Goal: Communication & Community: Answer question/provide support

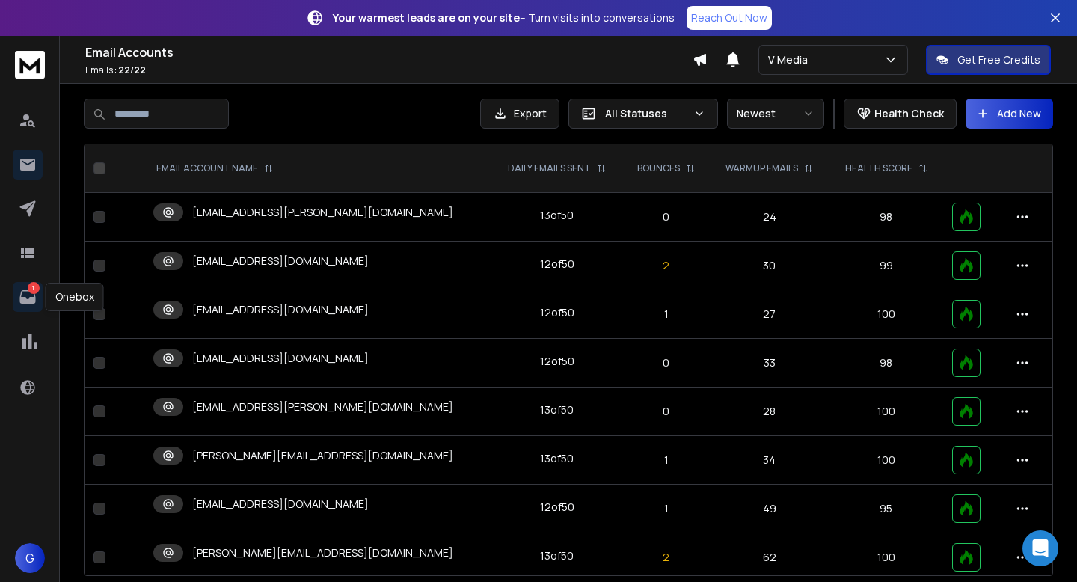
click at [34, 293] on p "1" at bounding box center [34, 288] width 12 height 12
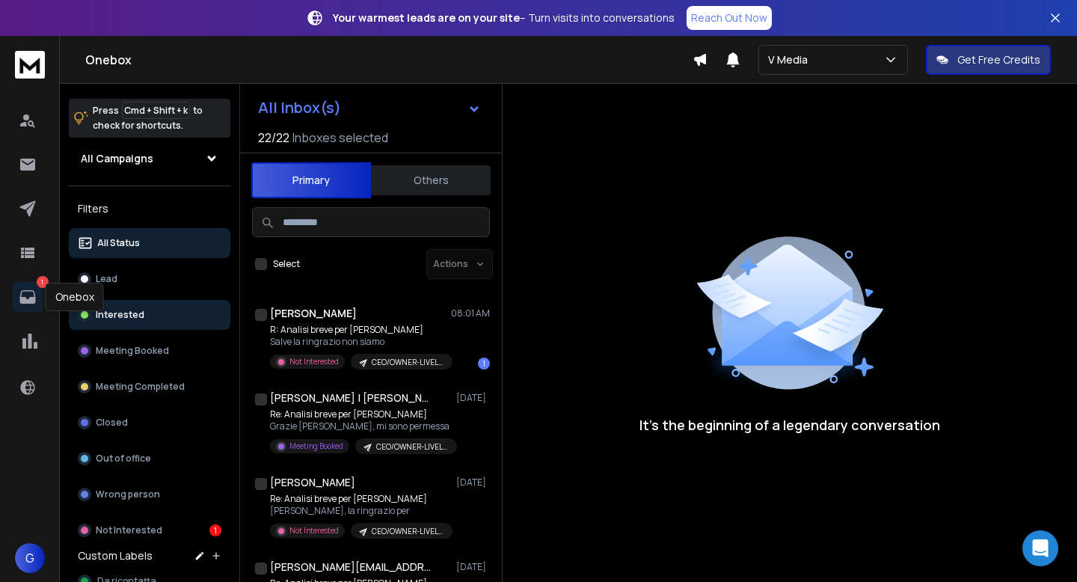
click at [125, 318] on p "Interested" at bounding box center [120, 315] width 49 height 12
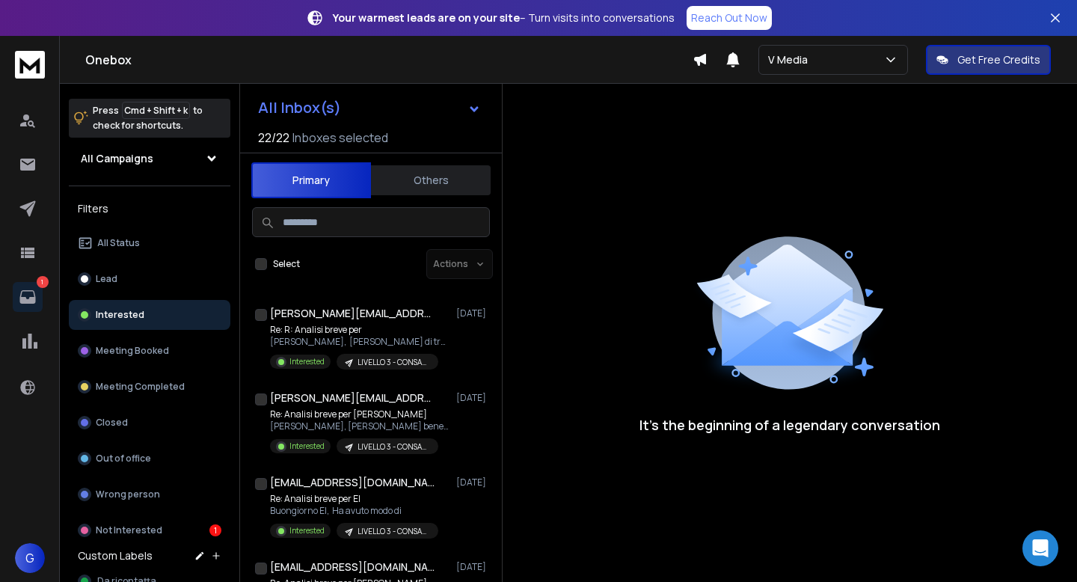
click at [352, 224] on input at bounding box center [371, 222] width 238 height 30
paste input "**********"
type input "**********"
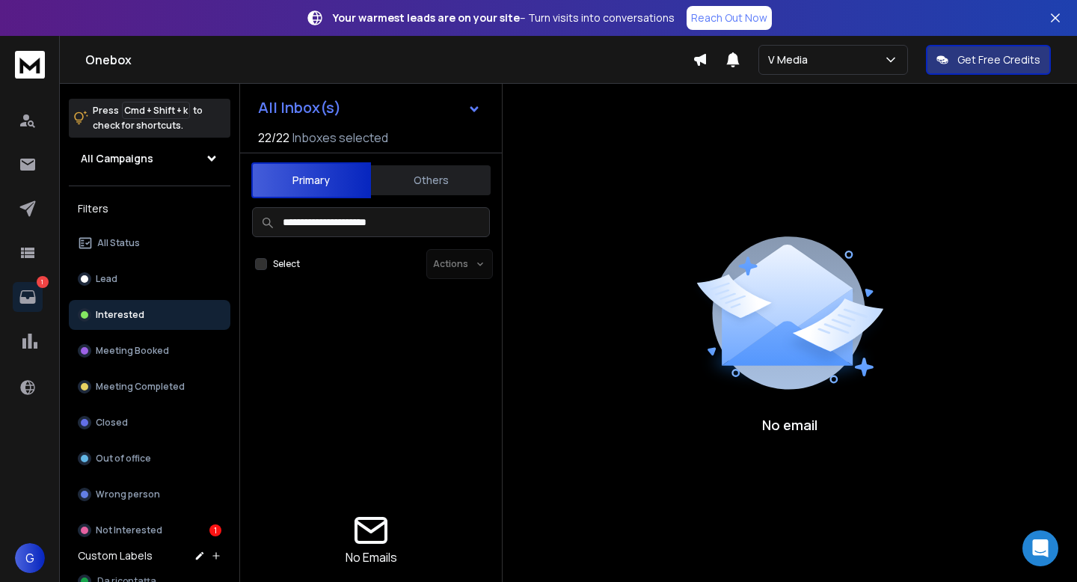
click at [344, 224] on input "**********" at bounding box center [371, 222] width 238 height 30
click at [157, 361] on button "Meeting Booked" at bounding box center [150, 351] width 162 height 30
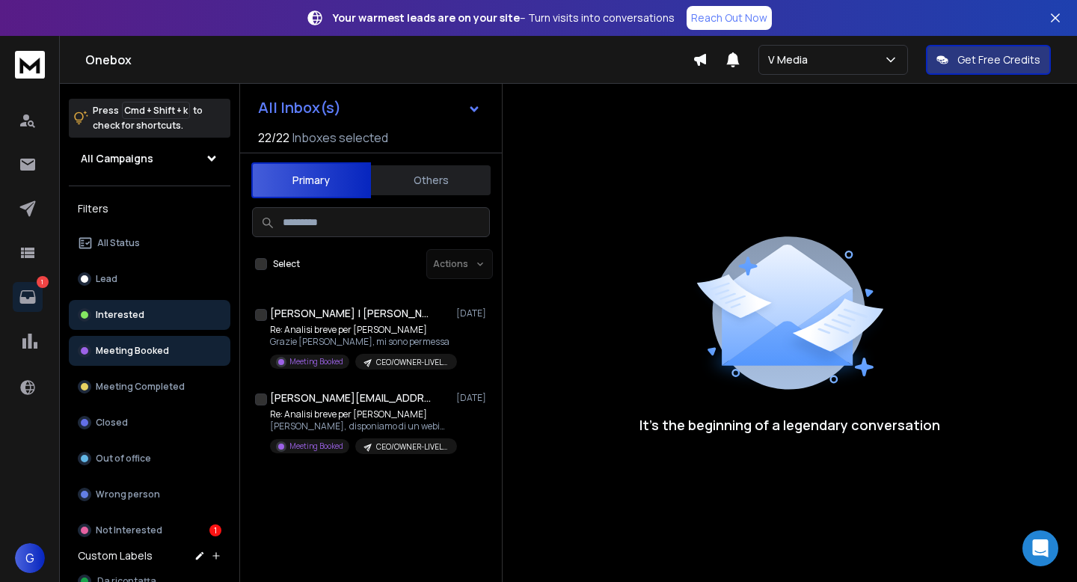
click at [152, 319] on button "Interested" at bounding box center [150, 315] width 162 height 30
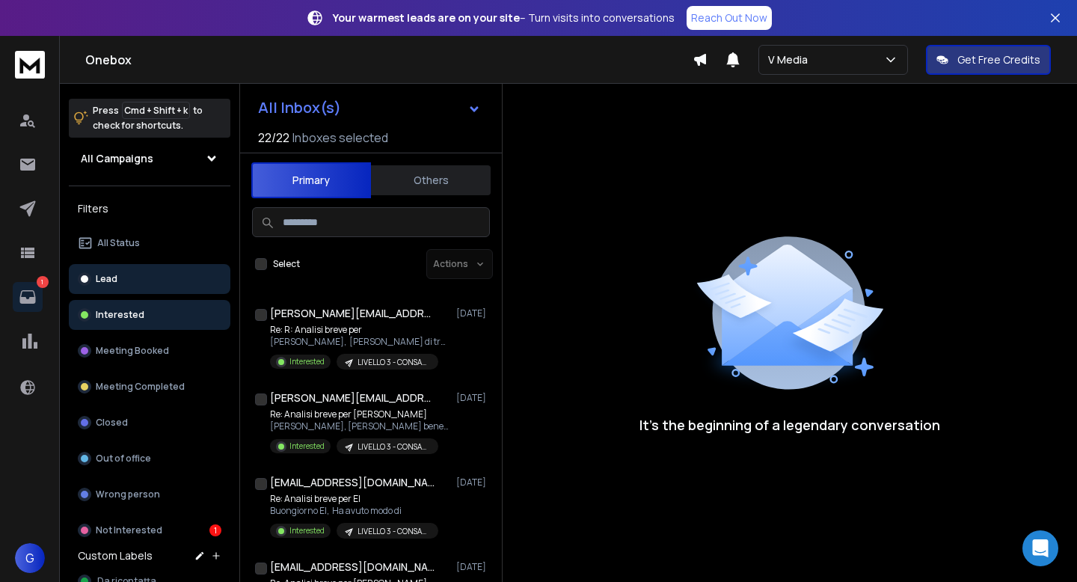
click at [158, 287] on button "Lead" at bounding box center [150, 279] width 162 height 30
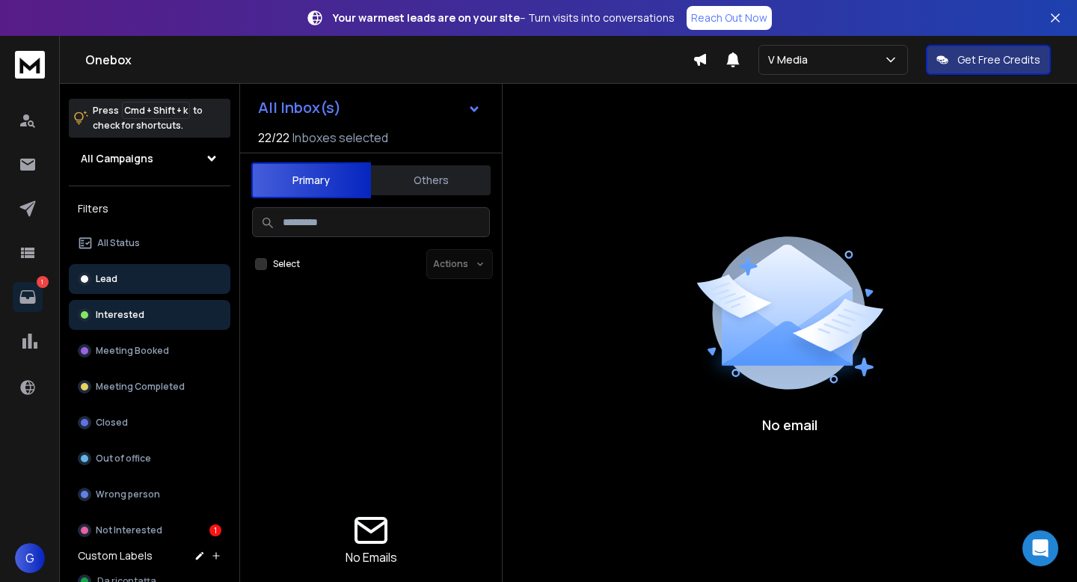
click at [159, 307] on button "Interested" at bounding box center [150, 315] width 162 height 30
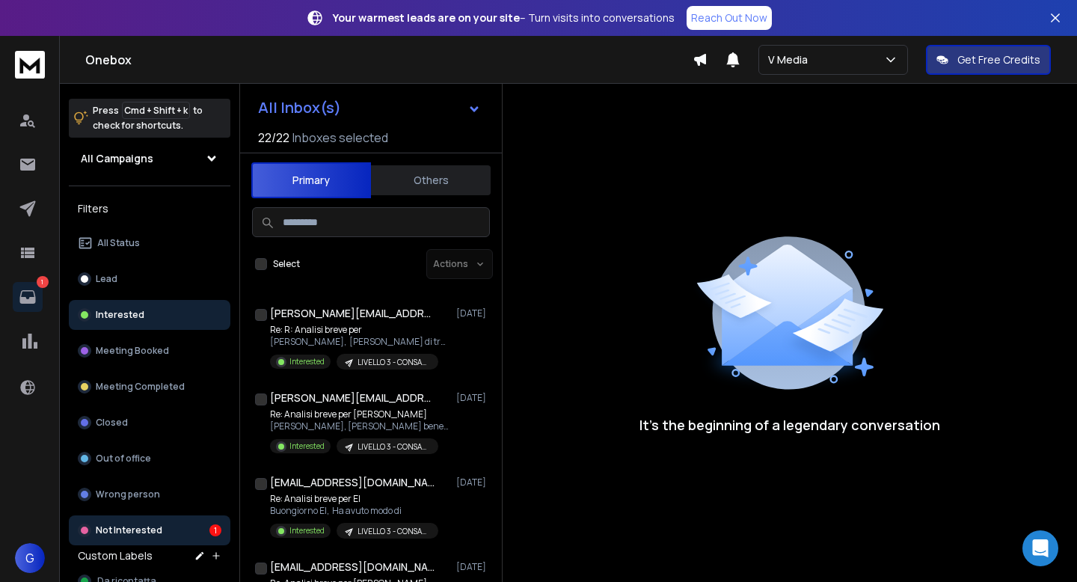
click at [162, 532] on button "Not Interested 1" at bounding box center [150, 530] width 162 height 30
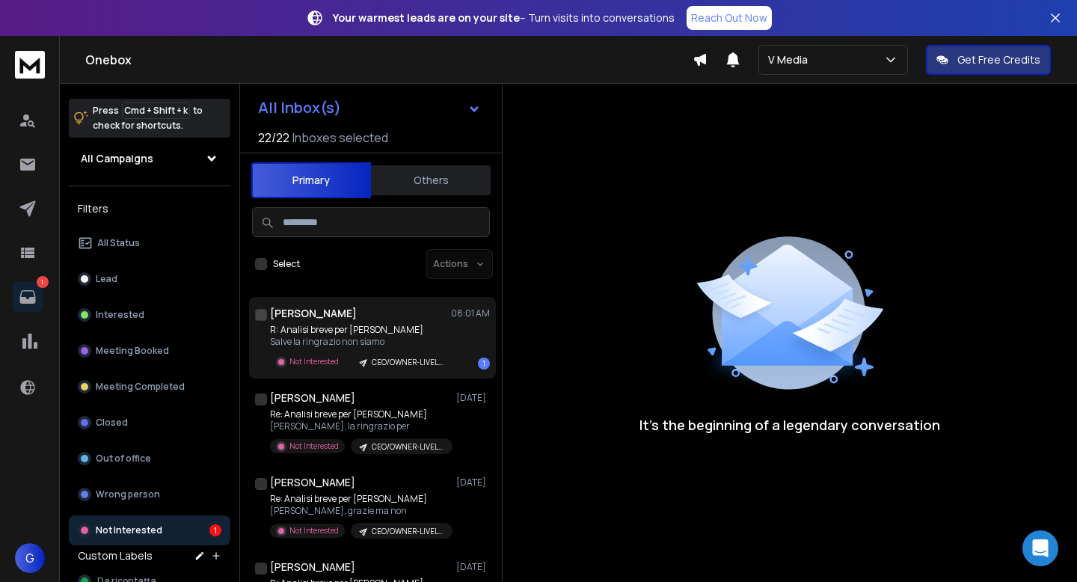
click at [324, 351] on div "R: Analisi breve per [PERSON_NAME] la ringrazio non siamo Not Interested CEO/OW…" at bounding box center [361, 347] width 183 height 46
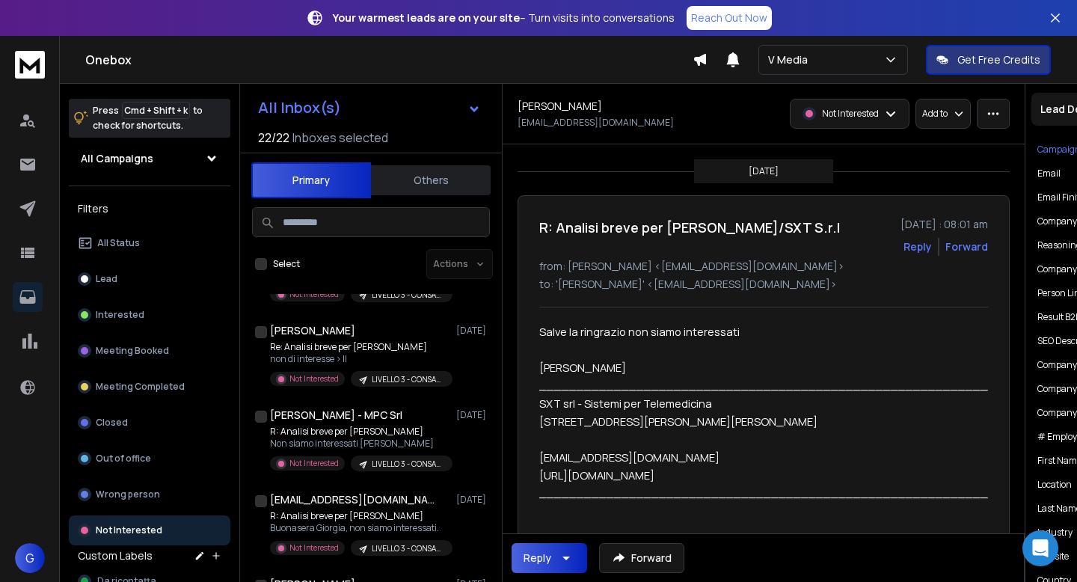
scroll to position [3280, 0]
click at [144, 453] on p "Out of office" at bounding box center [123, 459] width 55 height 12
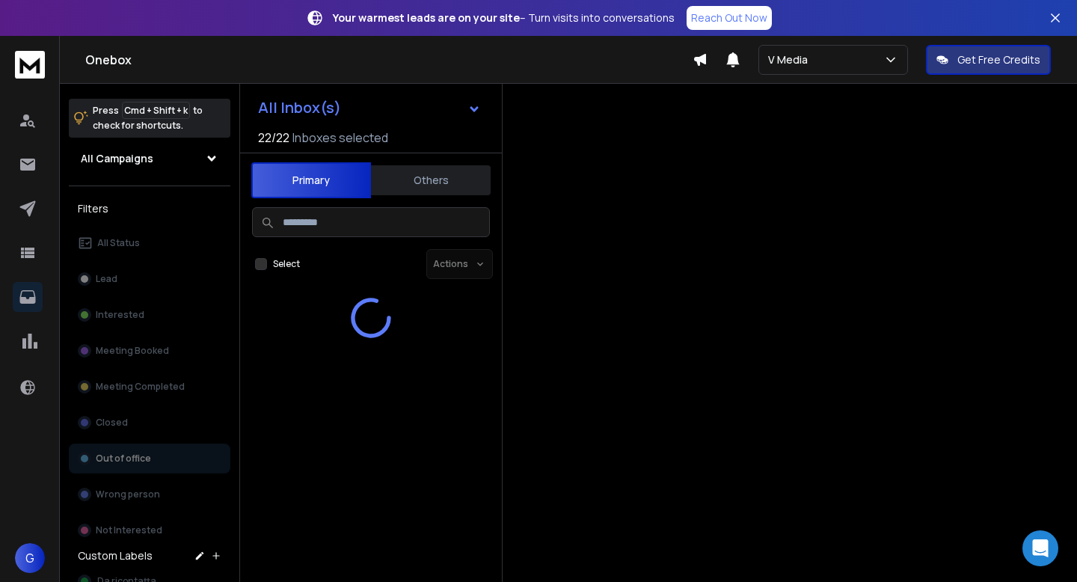
scroll to position [0, 0]
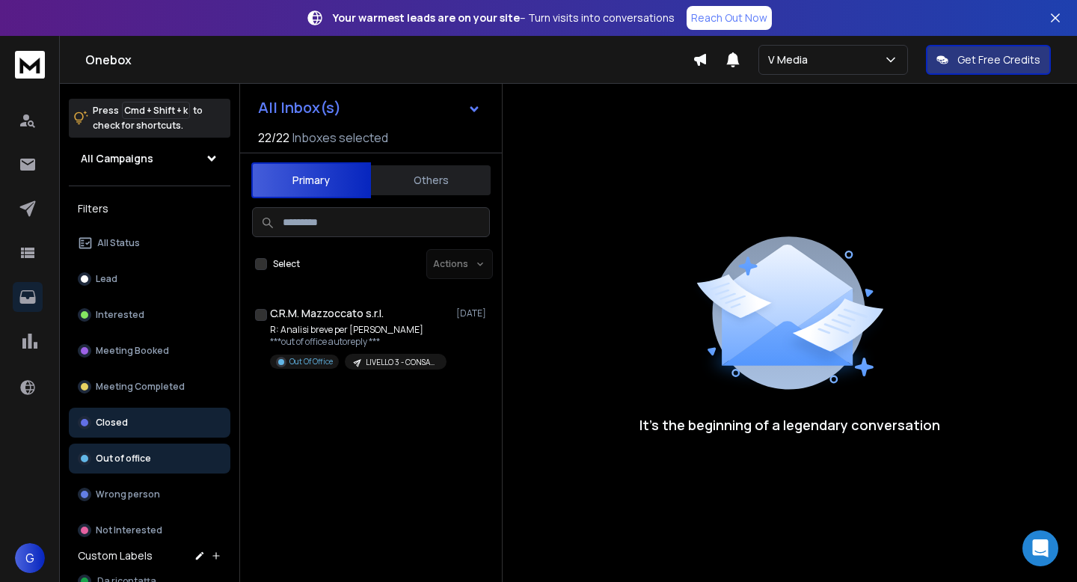
click at [147, 429] on button "Closed" at bounding box center [150, 423] width 162 height 30
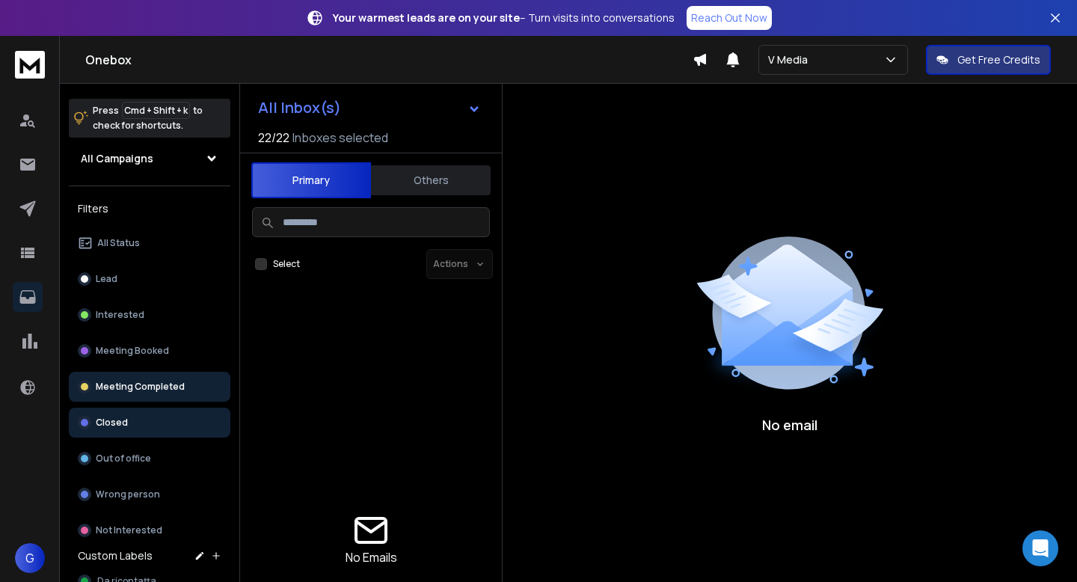
click at [148, 379] on button "Meeting Completed" at bounding box center [150, 387] width 162 height 30
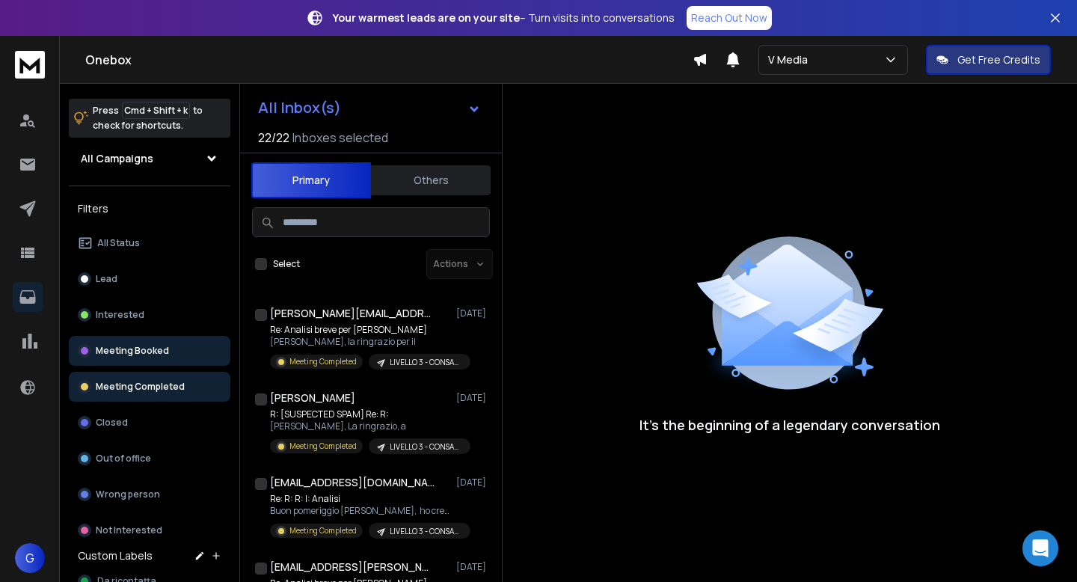
click at [149, 347] on p "Meeting Booked" at bounding box center [132, 351] width 73 height 12
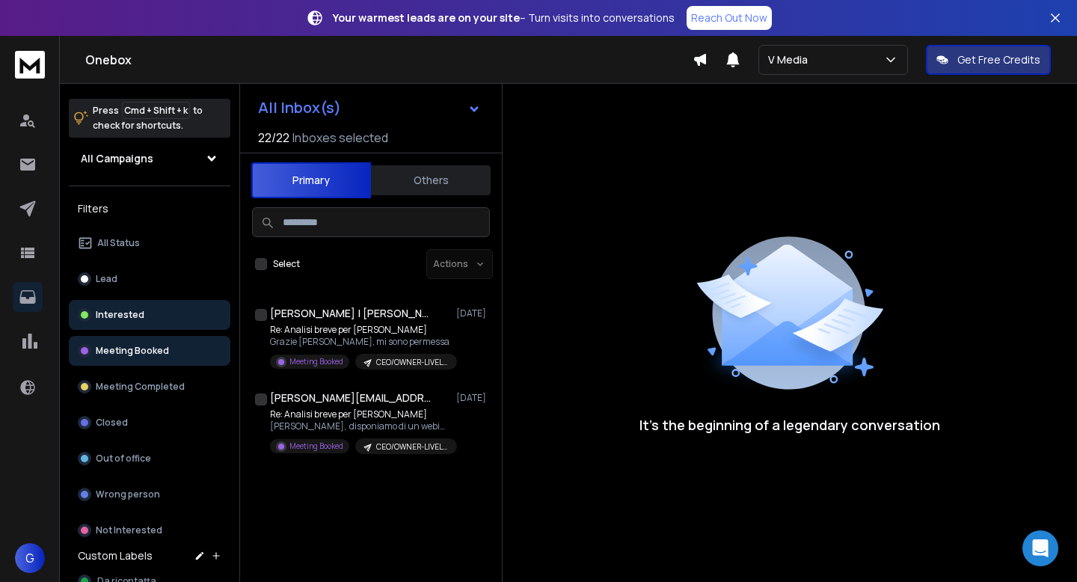
click at [144, 320] on button "Interested" at bounding box center [150, 315] width 162 height 30
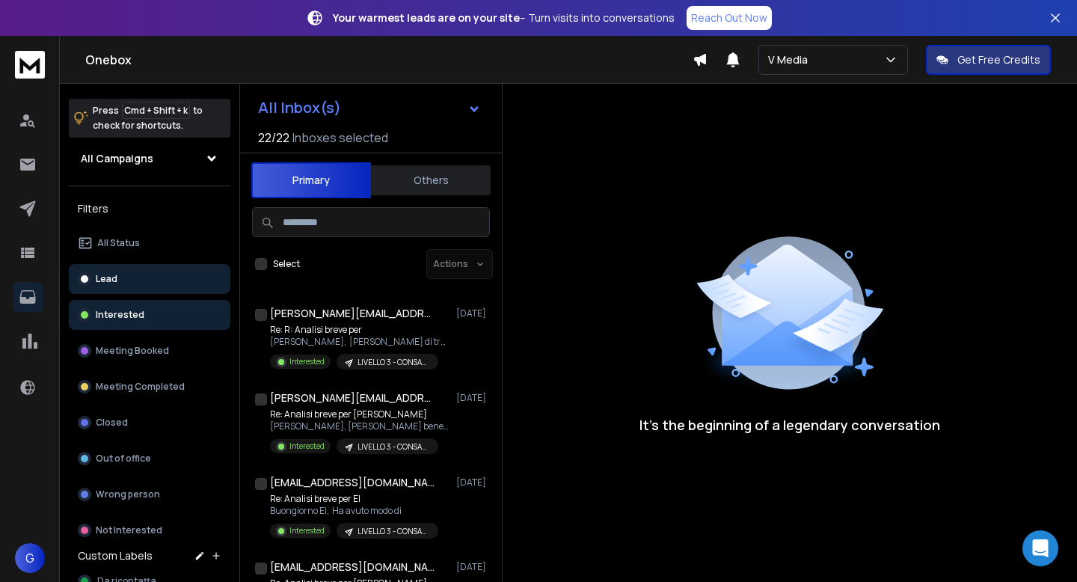
click at [162, 287] on button "Lead" at bounding box center [150, 279] width 162 height 30
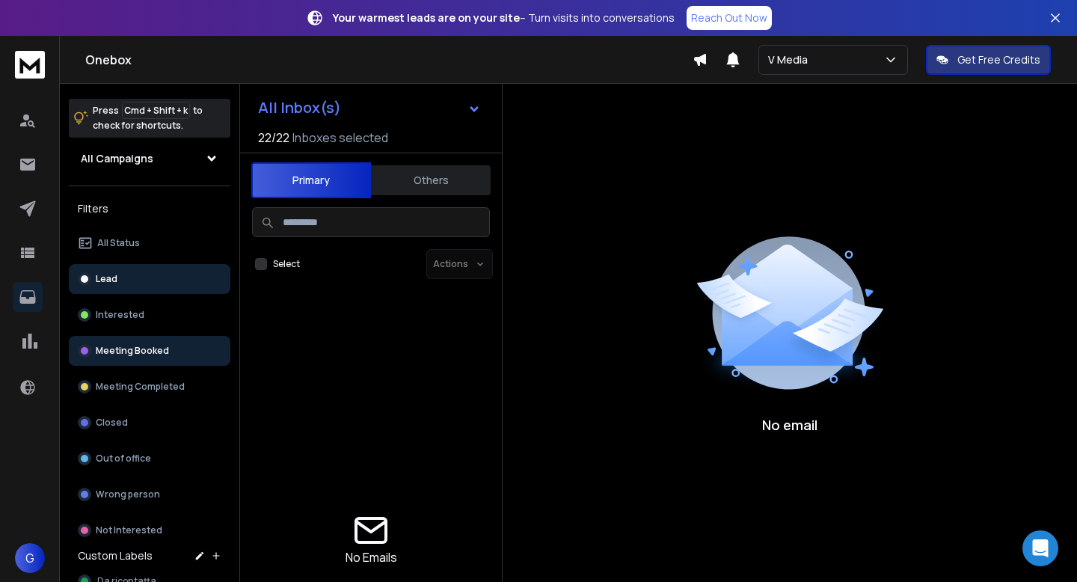
click at [160, 346] on p "Meeting Booked" at bounding box center [132, 351] width 73 height 12
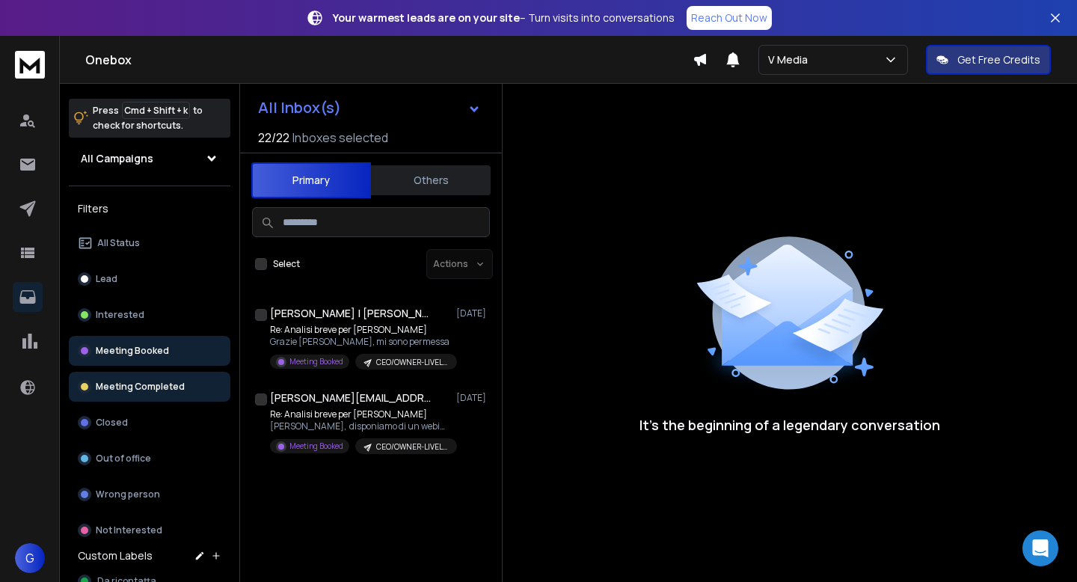
click at [160, 384] on p "Meeting Completed" at bounding box center [140, 387] width 89 height 12
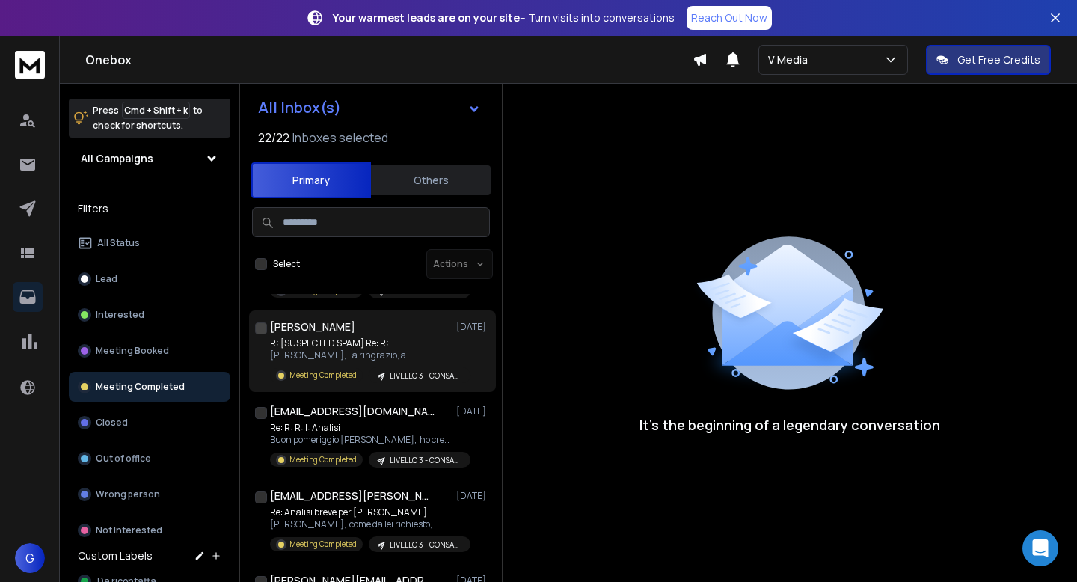
scroll to position [79, 0]
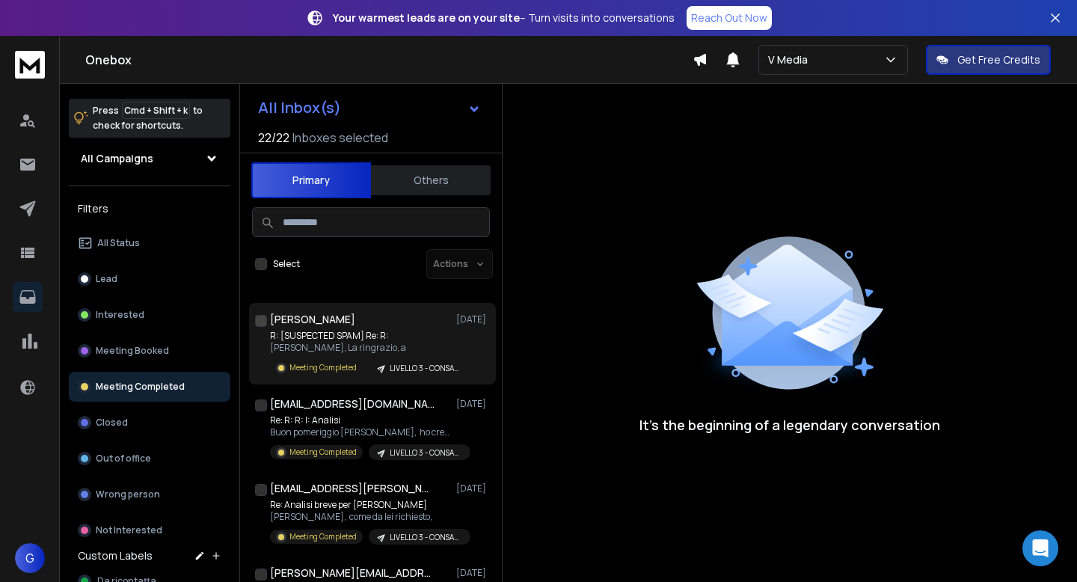
click at [359, 344] on p "[PERSON_NAME], La ringrazio, a" at bounding box center [360, 348] width 180 height 12
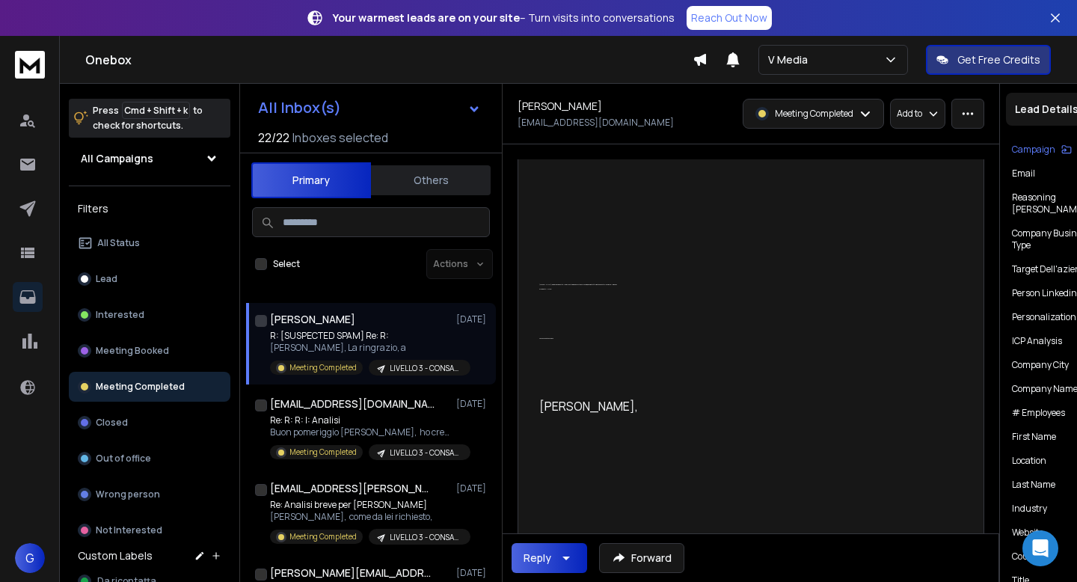
scroll to position [1706, 0]
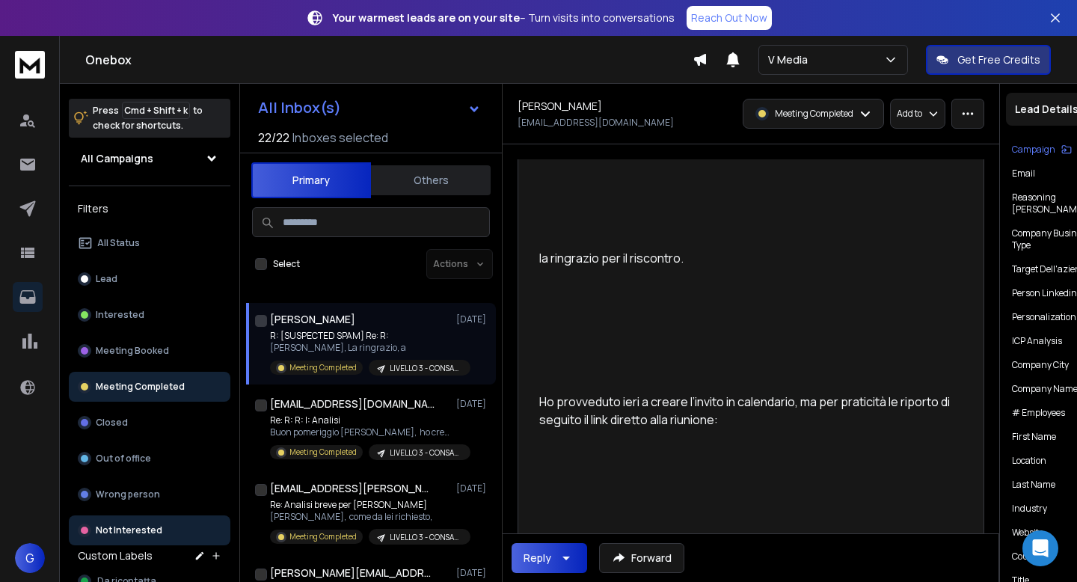
click at [156, 524] on p "Not Interested" at bounding box center [129, 530] width 67 height 12
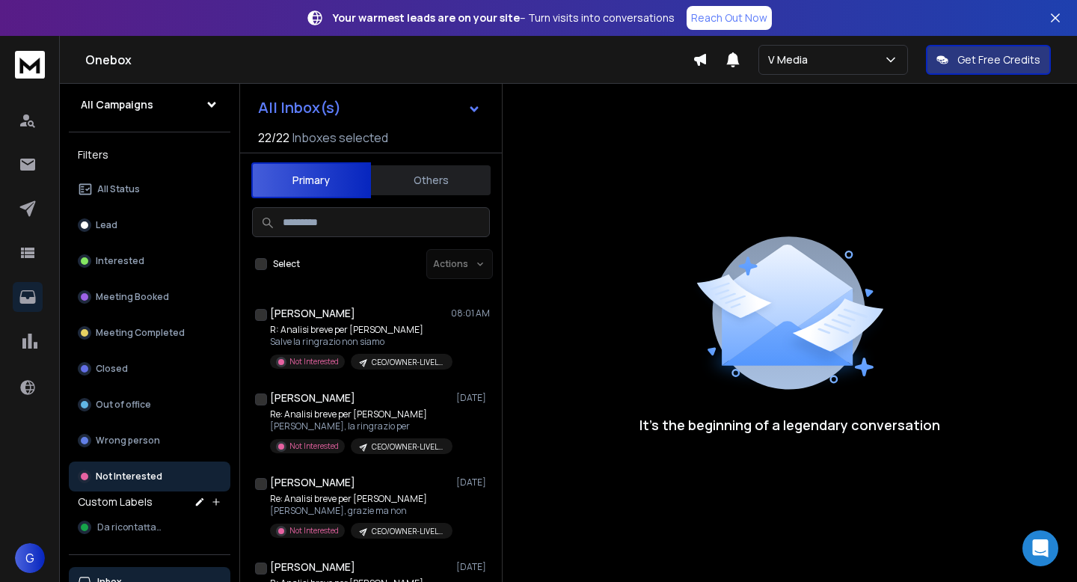
scroll to position [62, 0]
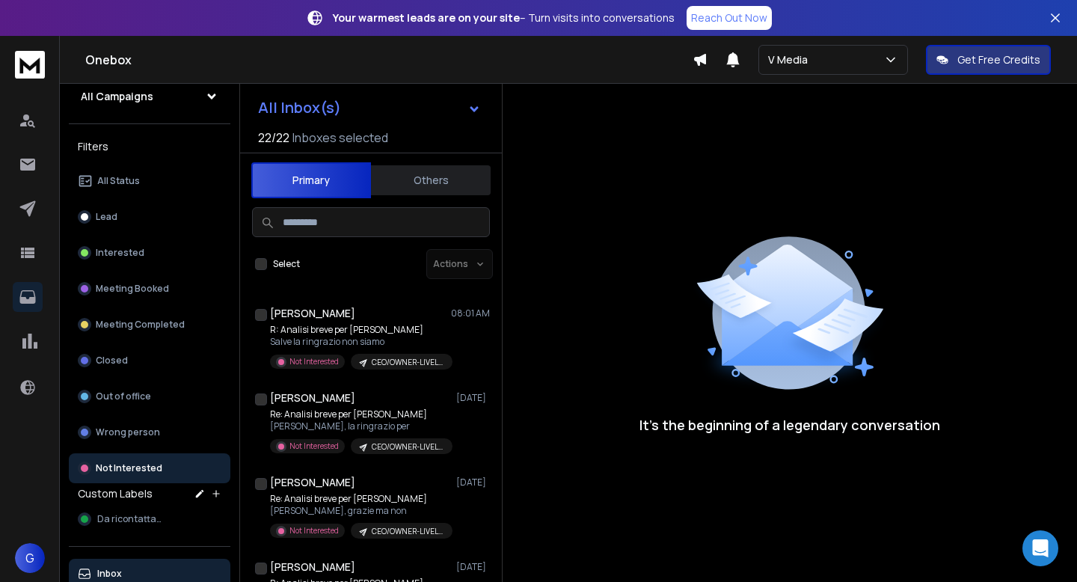
click at [148, 521] on span "Da ricontattare" at bounding box center [130, 519] width 67 height 12
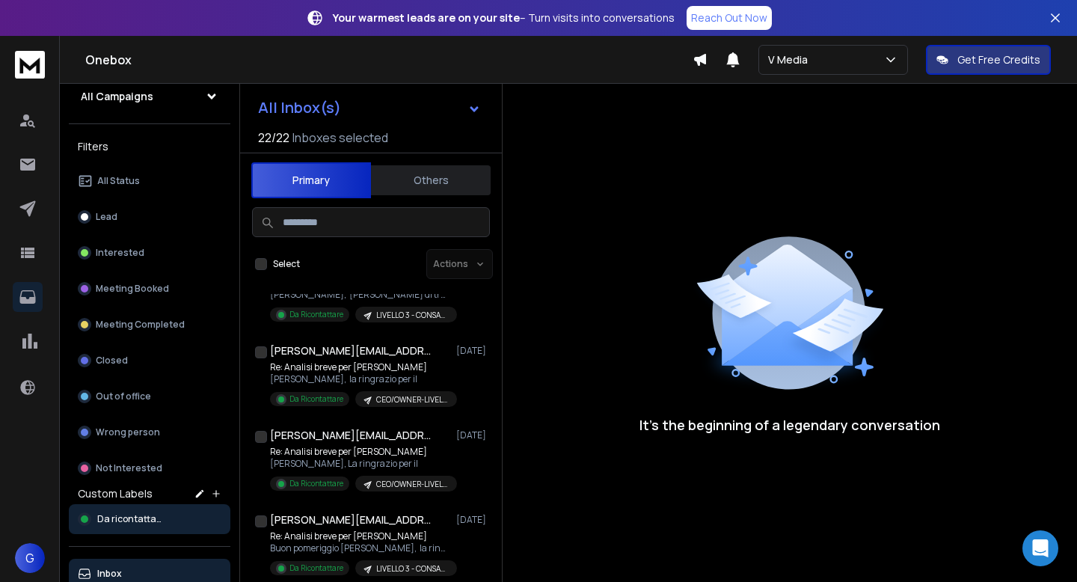
scroll to position [221, 0]
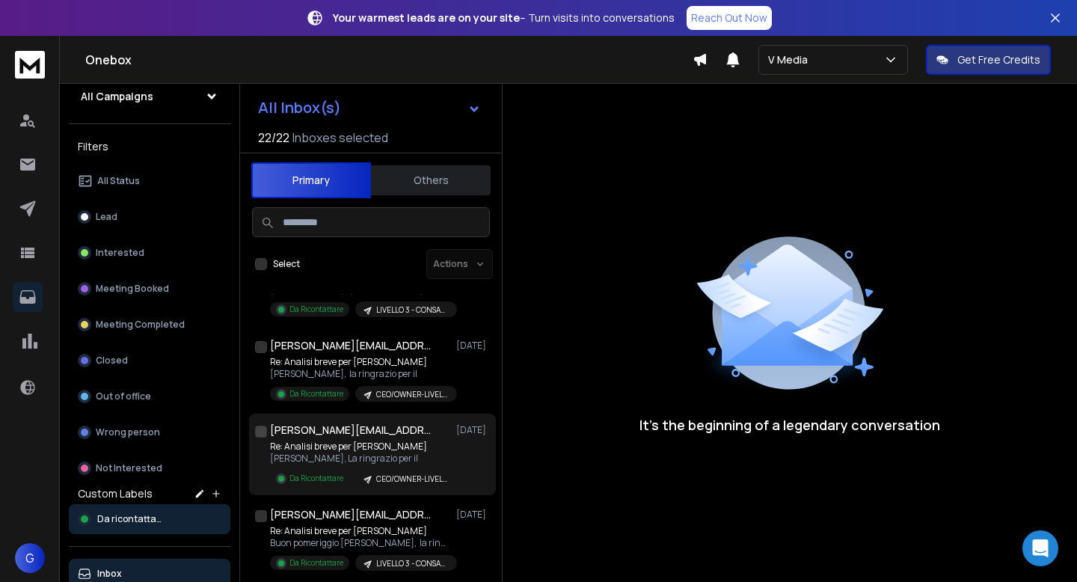
click at [377, 432] on h1 "[PERSON_NAME][EMAIL_ADDRESS][DOMAIN_NAME]" at bounding box center [352, 430] width 165 height 15
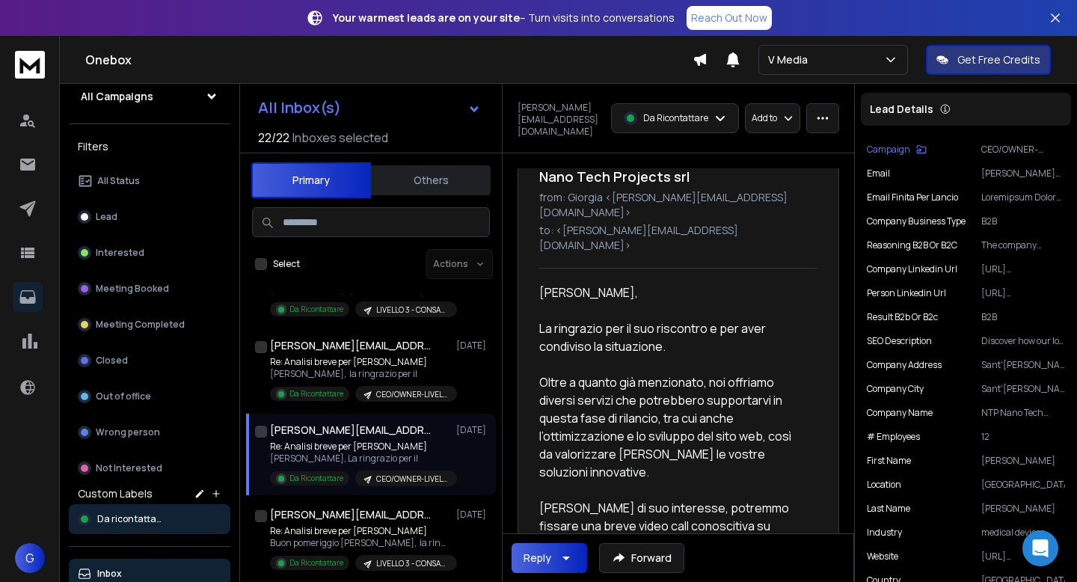
scroll to position [156, 0]
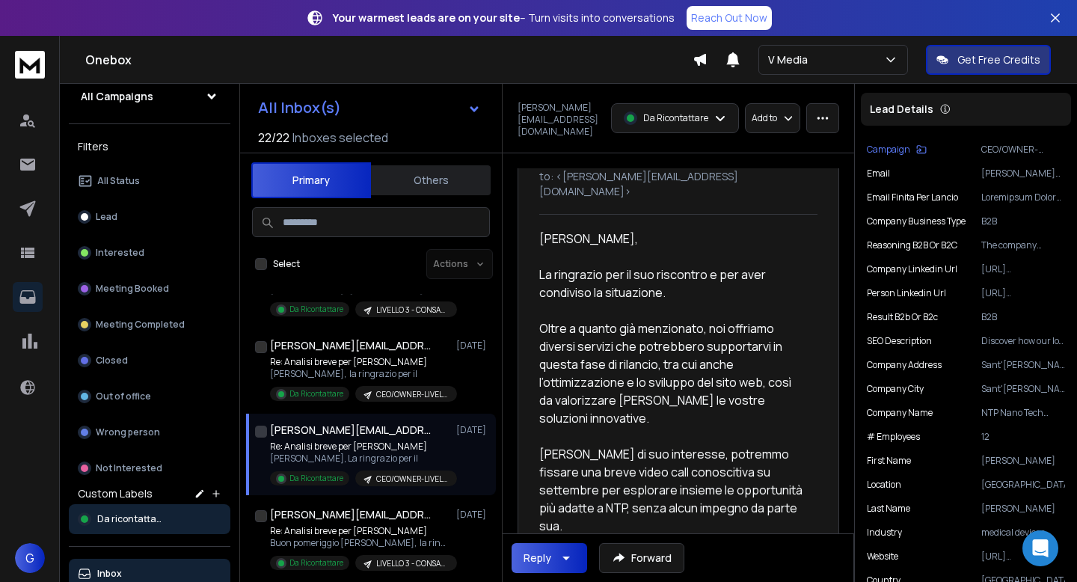
click at [544, 558] on div "Reply" at bounding box center [538, 558] width 28 height 15
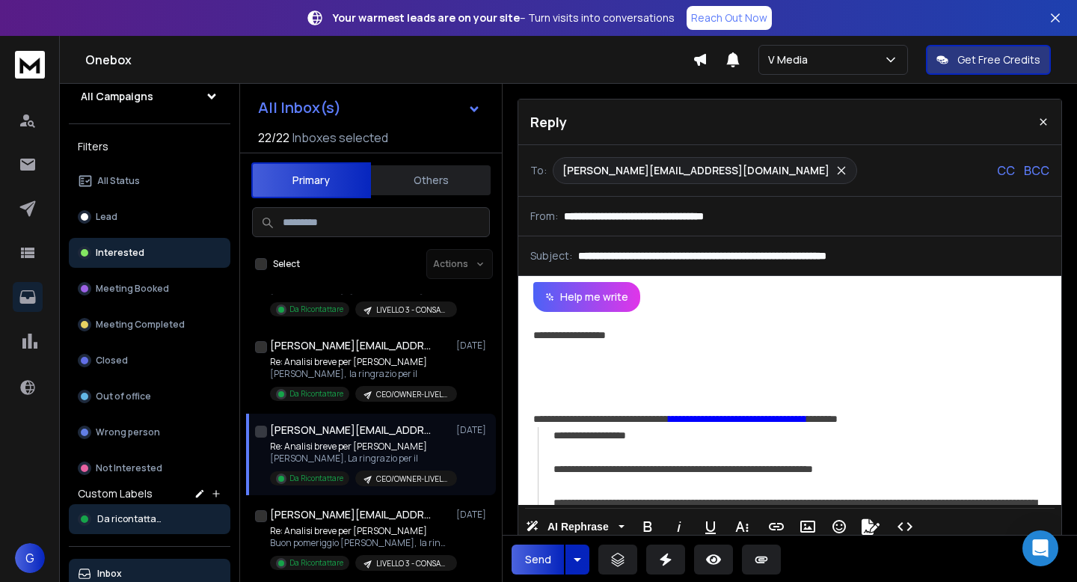
click at [129, 257] on p "Interested" at bounding box center [120, 253] width 49 height 12
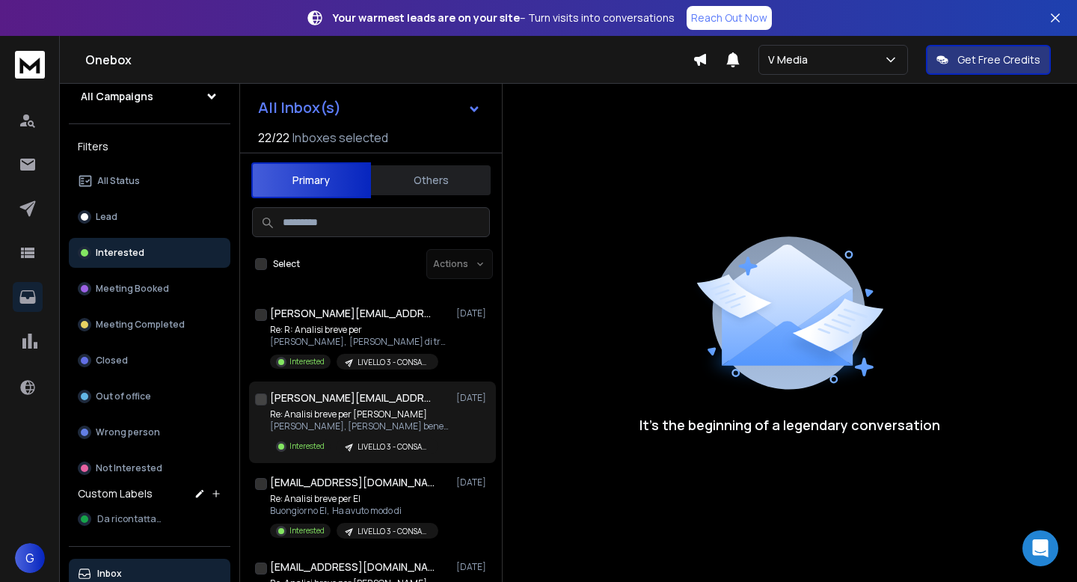
click at [339, 405] on h1 "[PERSON_NAME][EMAIL_ADDRESS][PERSON_NAME][DOMAIN_NAME]" at bounding box center [352, 398] width 165 height 15
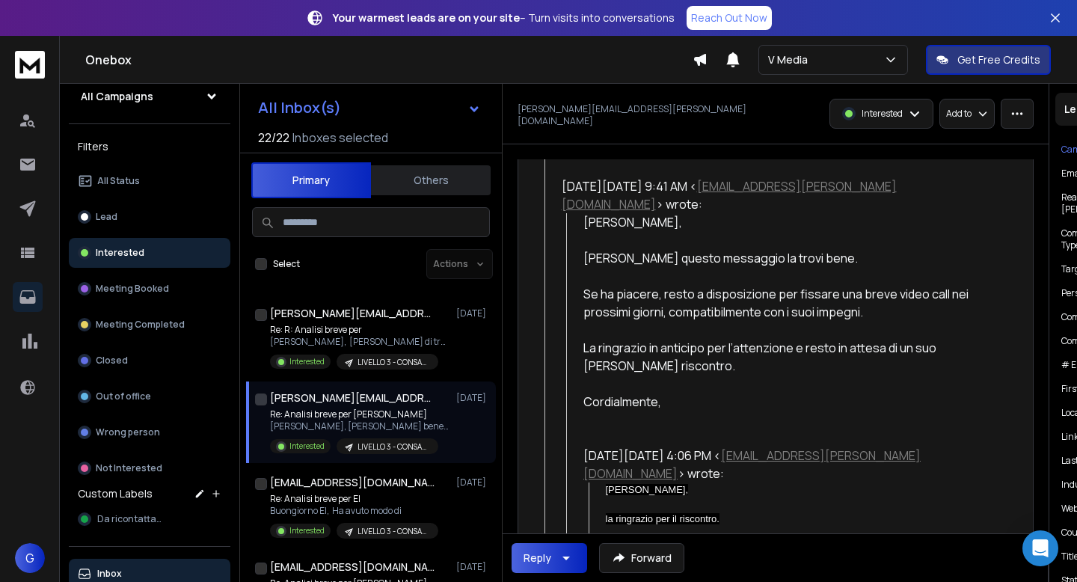
scroll to position [649, 0]
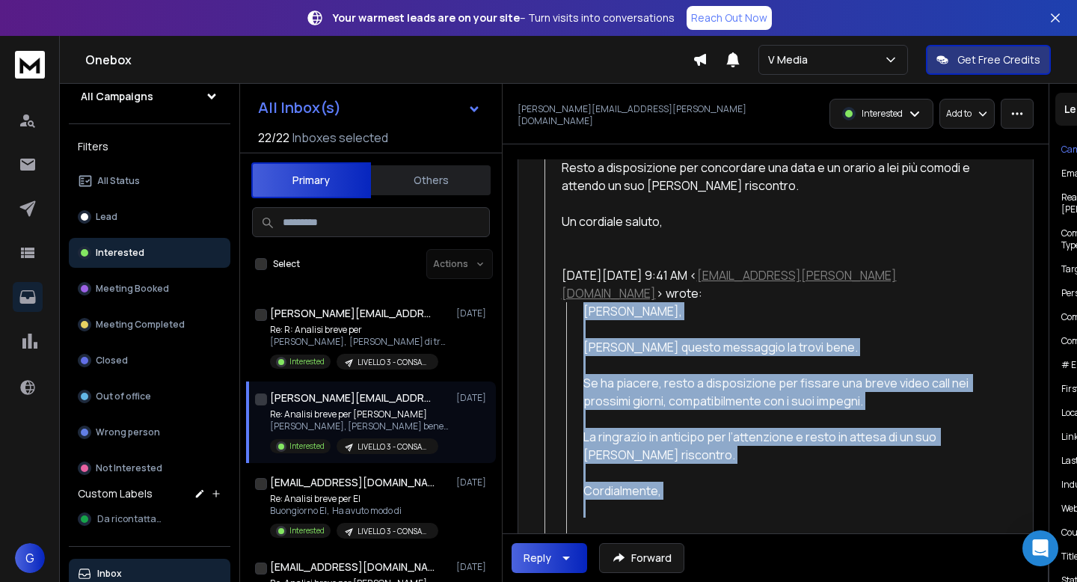
drag, startPoint x: 587, startPoint y: 297, endPoint x: 679, endPoint y: 485, distance: 209.4
copy div "[PERSON_NAME], [PERSON_NAME] questo messaggio la trovi bene. Se ha piacere, res…"
click at [133, 523] on span "Da ricontattare" at bounding box center [130, 519] width 67 height 12
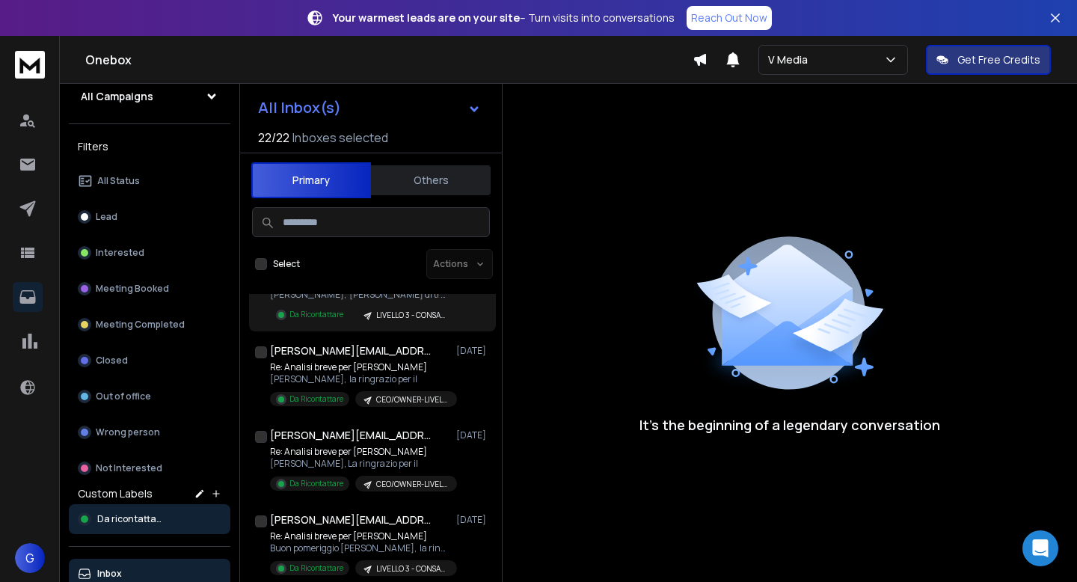
scroll to position [227, 0]
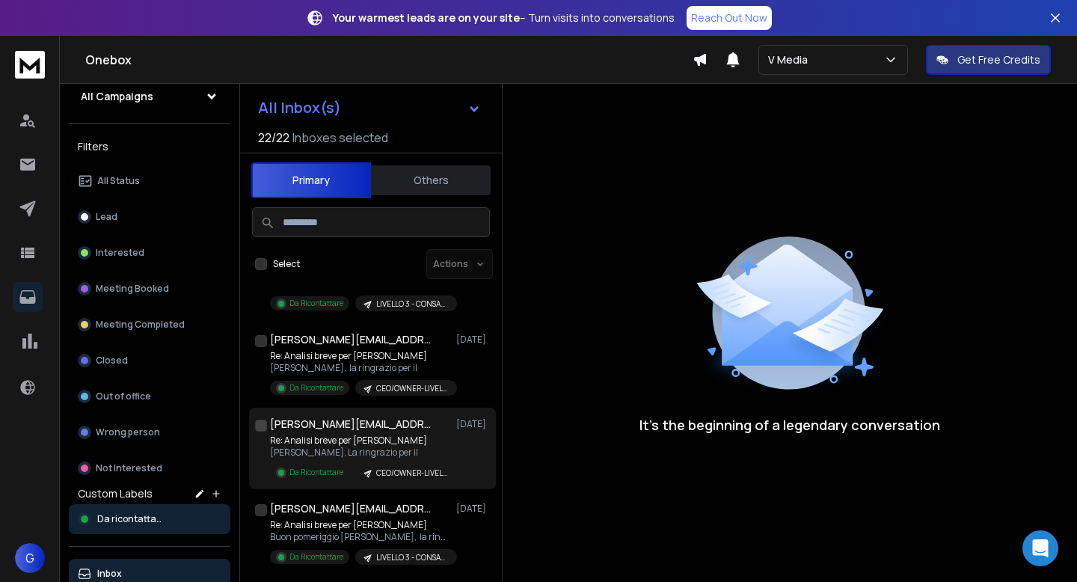
click at [337, 456] on p "[PERSON_NAME], La ringrazio per il" at bounding box center [360, 453] width 180 height 12
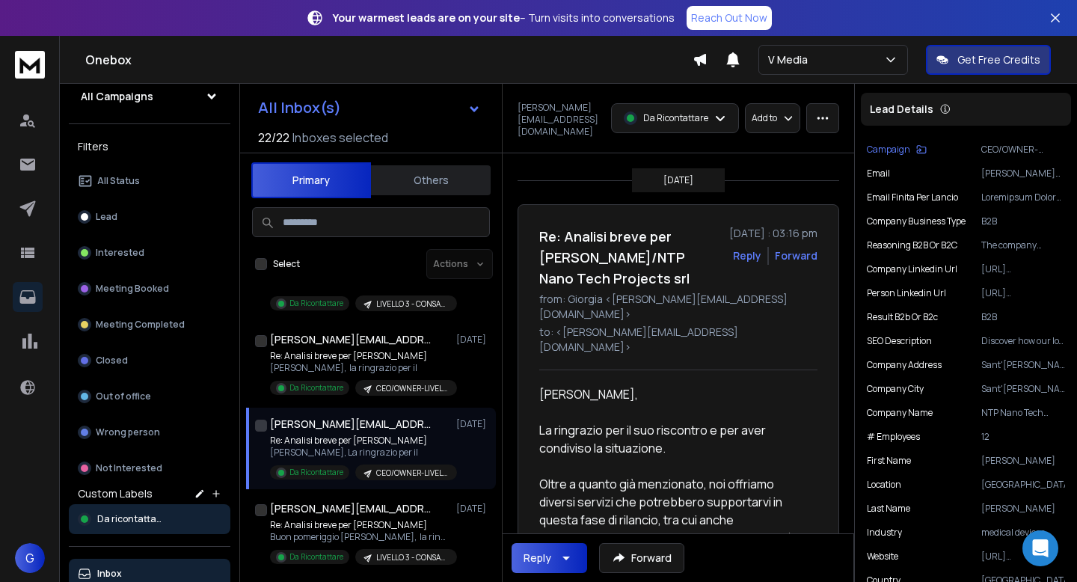
click at [544, 555] on div "Reply" at bounding box center [538, 558] width 28 height 15
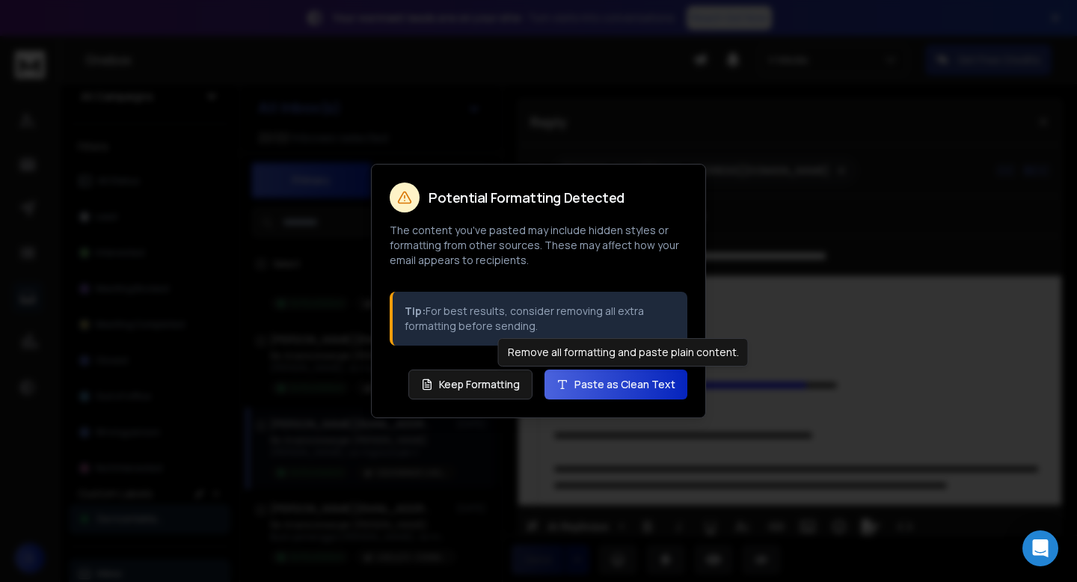
click at [601, 391] on button "Paste as Clean Text" at bounding box center [616, 385] width 143 height 30
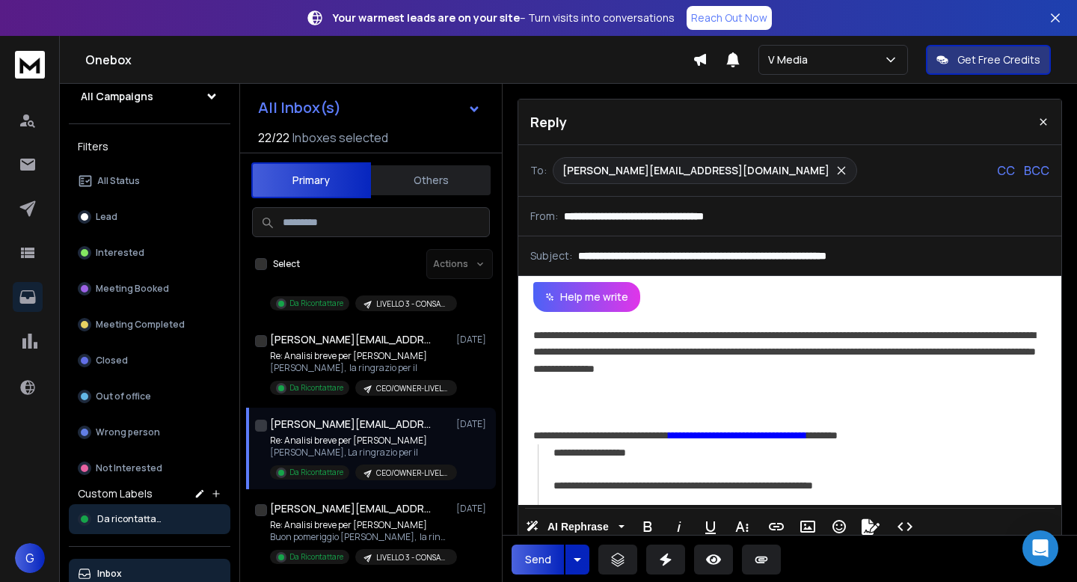
click at [610, 330] on div "**********" at bounding box center [787, 352] width 509 height 50
click at [638, 334] on div "**********" at bounding box center [787, 352] width 509 height 50
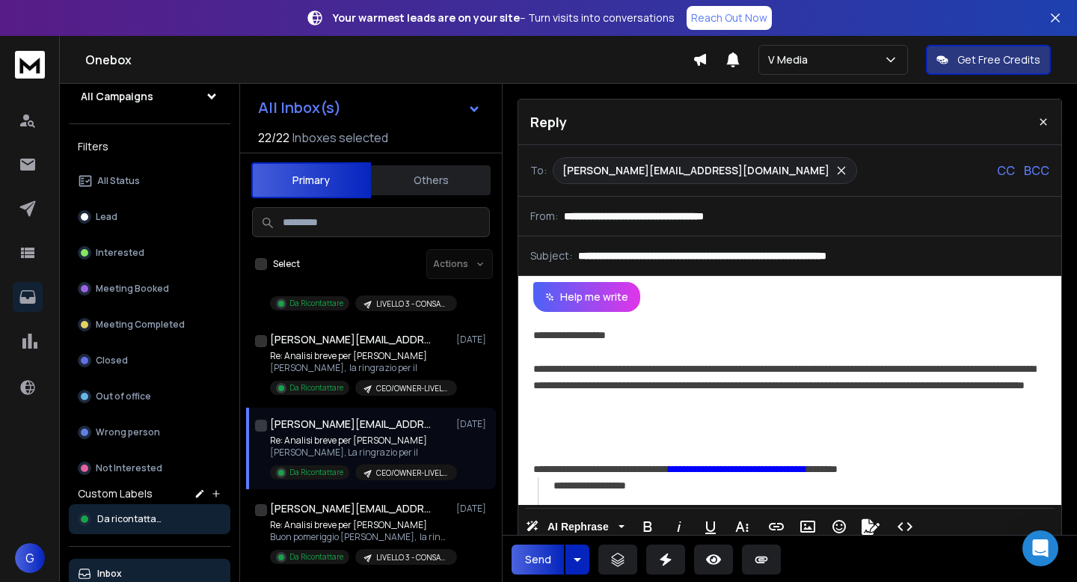
click at [713, 372] on div "**********" at bounding box center [787, 386] width 509 height 50
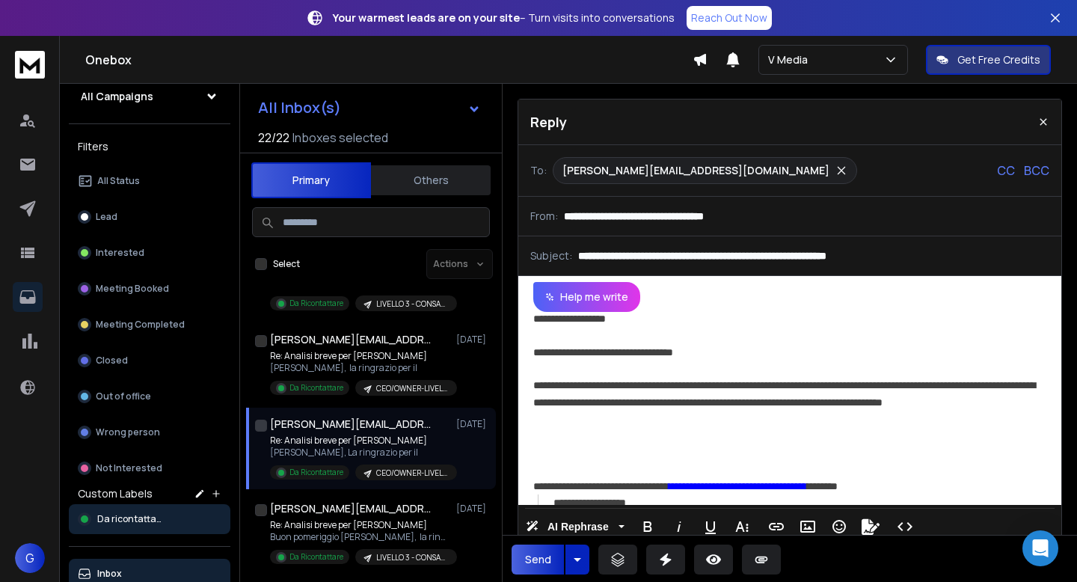
scroll to position [22, 0]
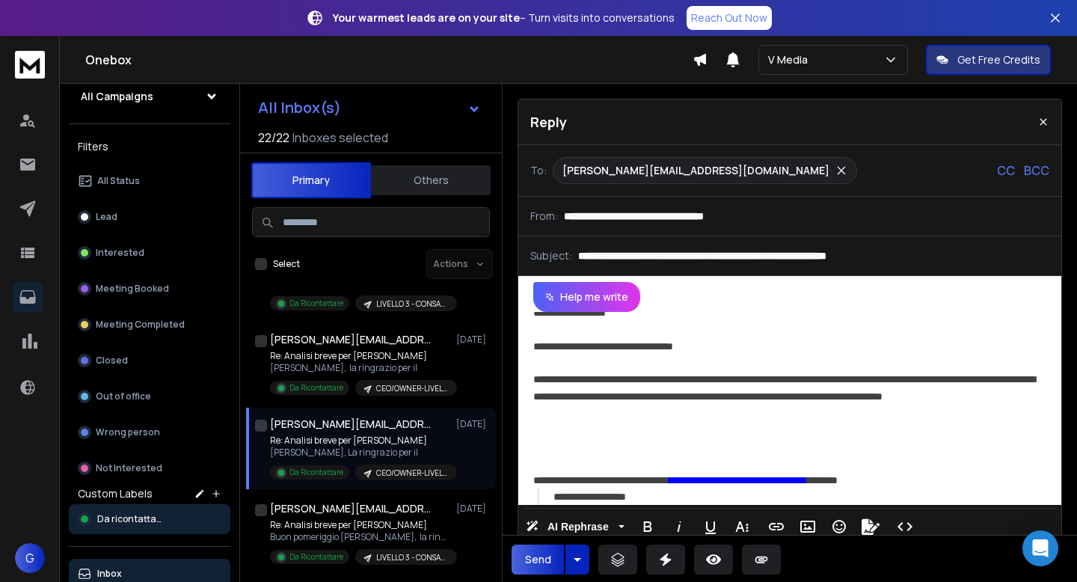
click at [598, 397] on div "**********" at bounding box center [787, 396] width 509 height 50
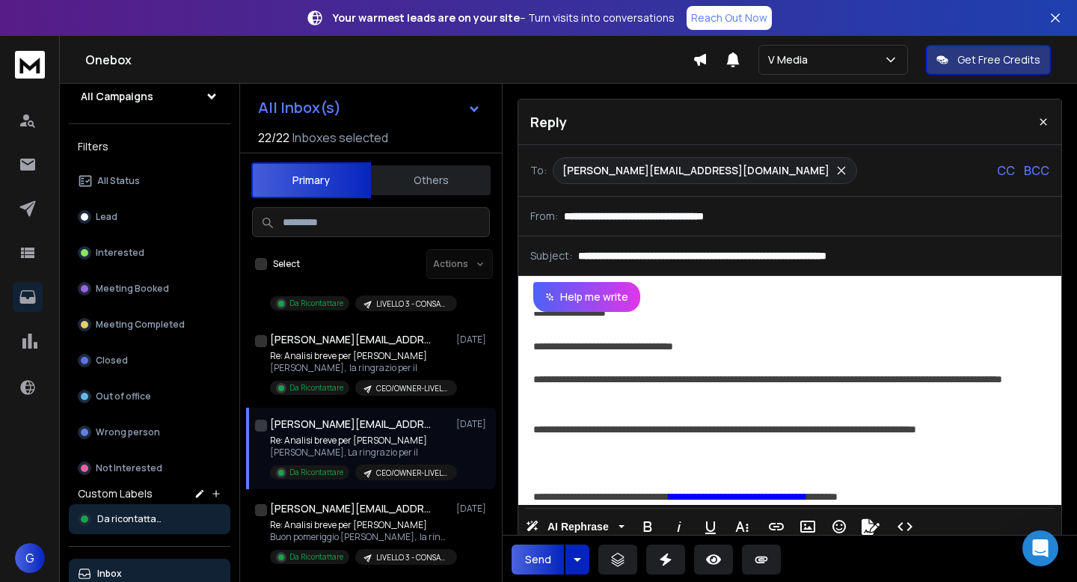
click at [922, 431] on div "**********" at bounding box center [787, 429] width 509 height 16
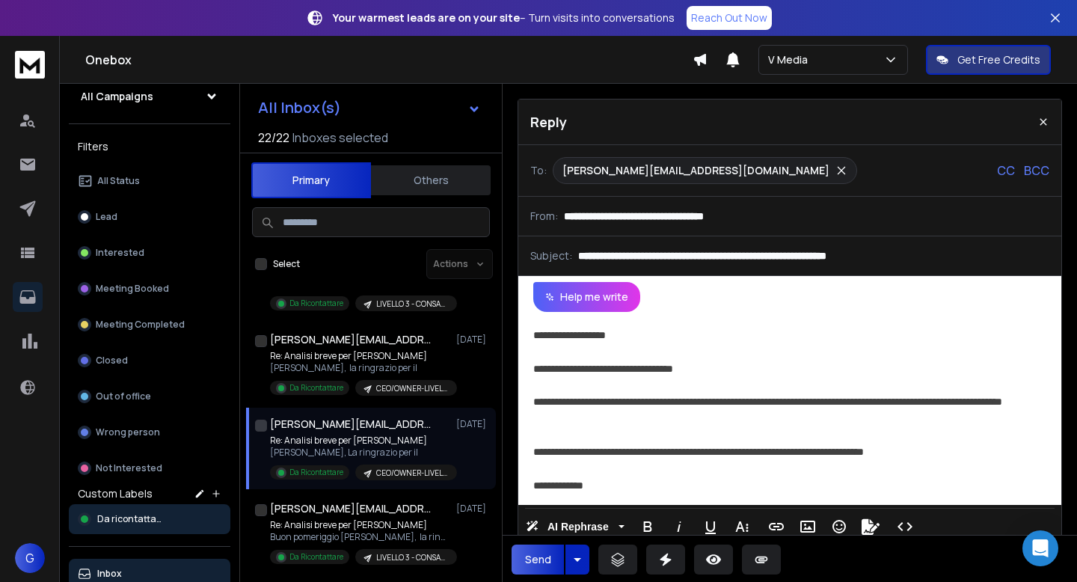
scroll to position [1, 0]
click at [548, 558] on button "Send" at bounding box center [538, 560] width 52 height 30
